Goal: Navigation & Orientation: Find specific page/section

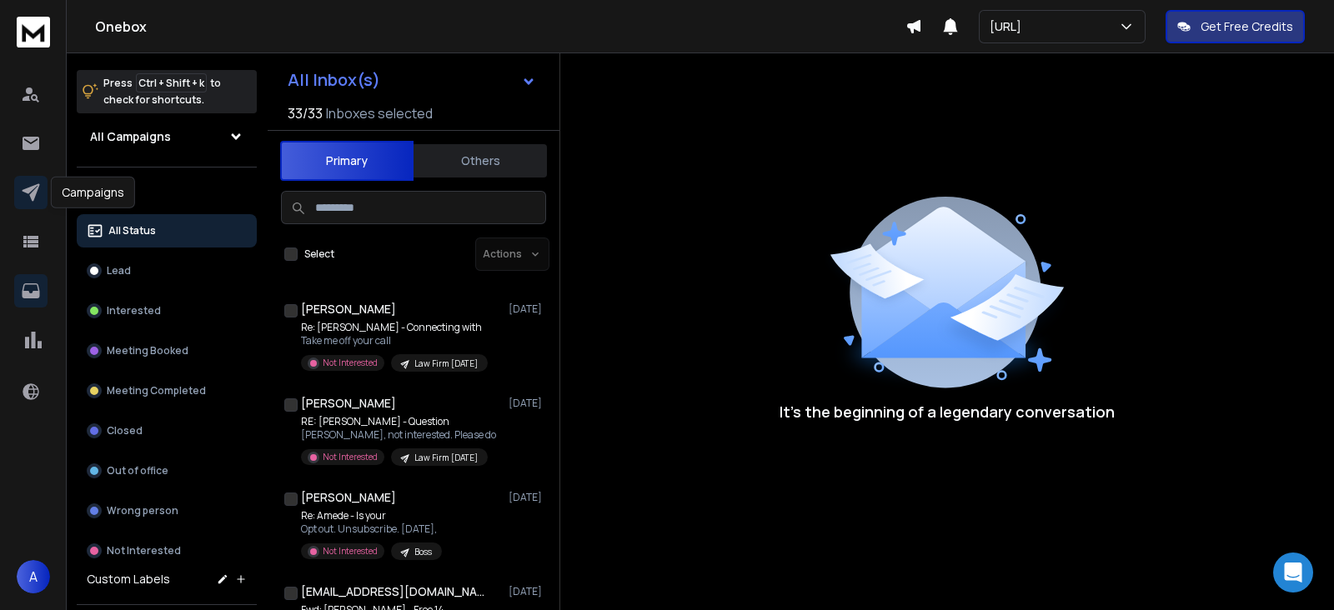
click at [33, 177] on link at bounding box center [30, 192] width 33 height 33
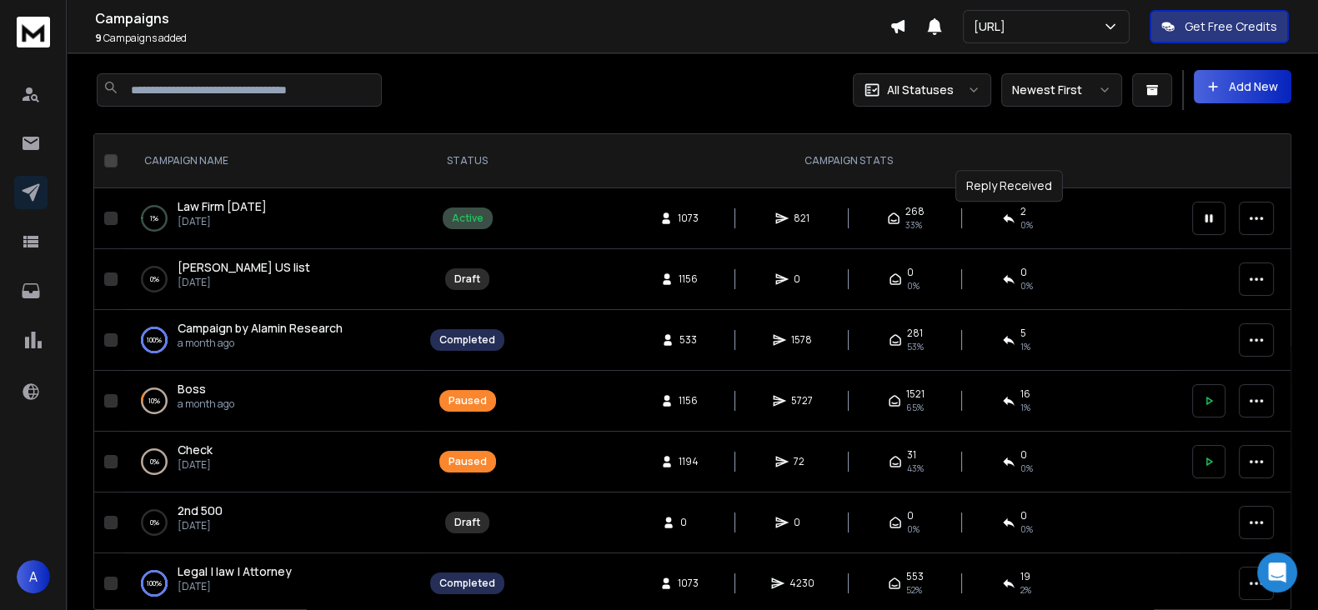
click at [1021, 221] on span "0 %" at bounding box center [1027, 224] width 13 height 13
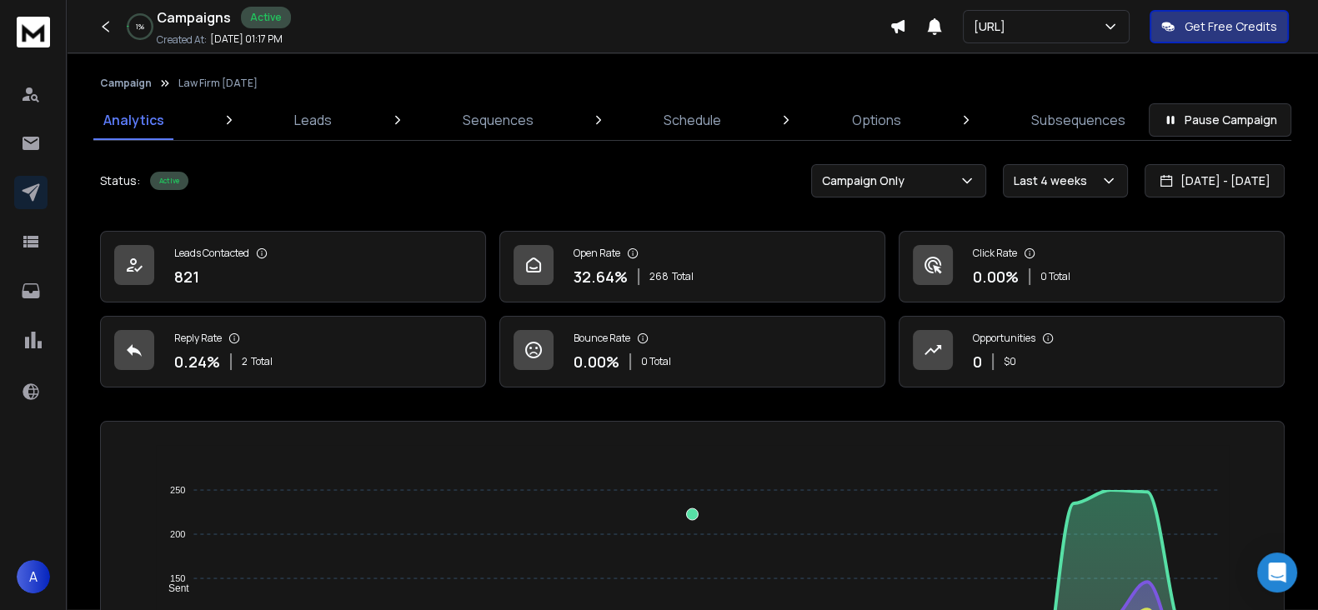
click at [134, 85] on button "Campaign" at bounding box center [126, 83] width 52 height 13
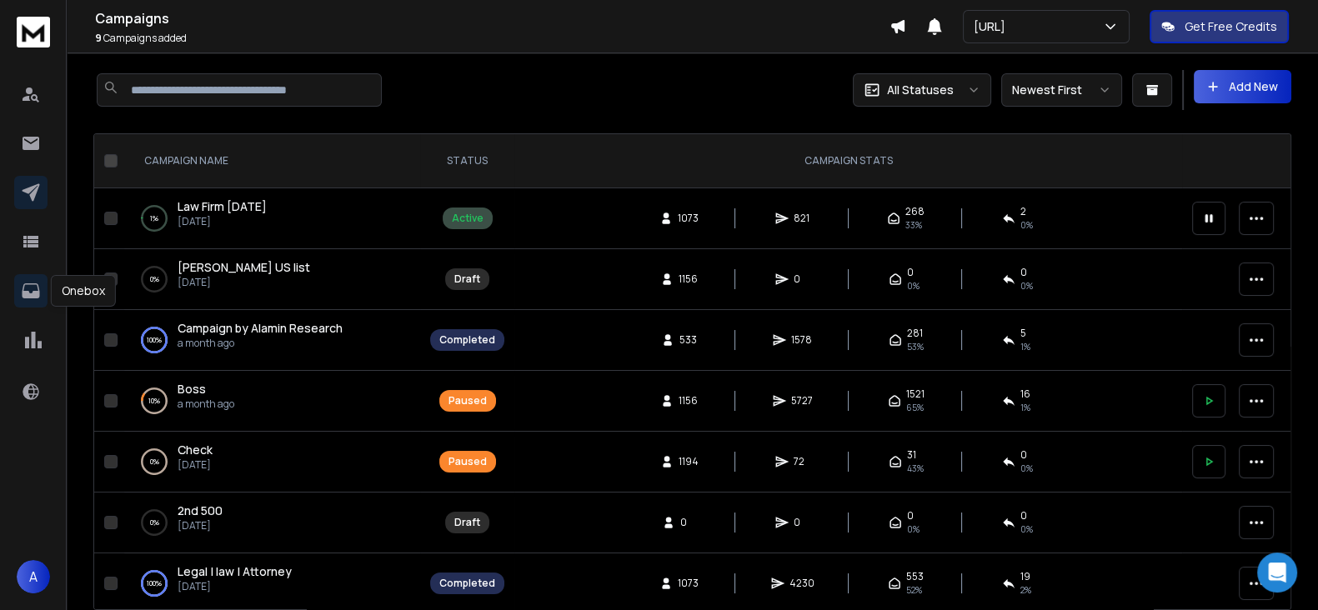
click at [23, 276] on link at bounding box center [30, 290] width 33 height 33
